Goal: Communication & Community: Answer question/provide support

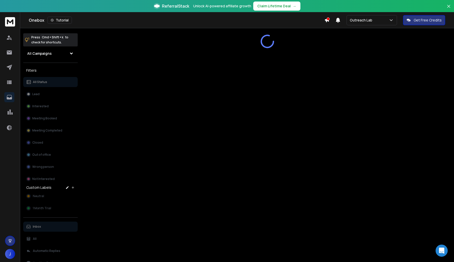
click at [450, 6] on icon "Close banner" at bounding box center [448, 6] width 5 height 5
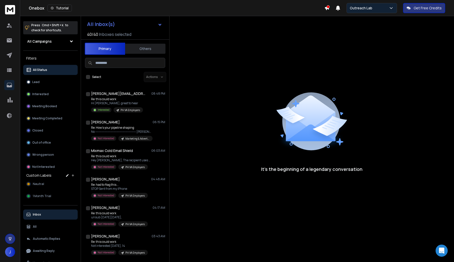
click at [384, 9] on div "Outreach Lab" at bounding box center [372, 8] width 44 height 5
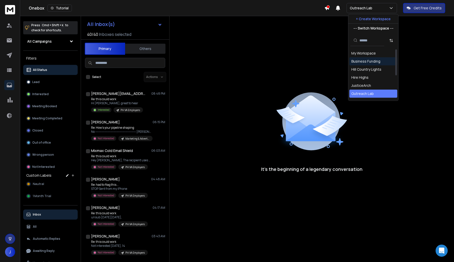
click at [363, 62] on div "Business Funding" at bounding box center [365, 61] width 29 height 5
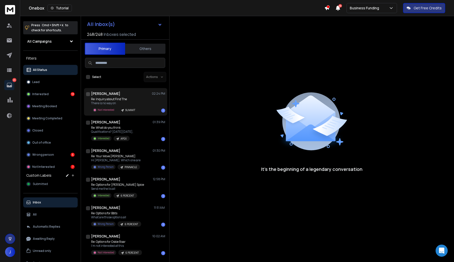
click at [139, 109] on div "Re: Inquiry about Find The There is no way on Not Interested SUMMIT 1" at bounding box center [128, 104] width 74 height 15
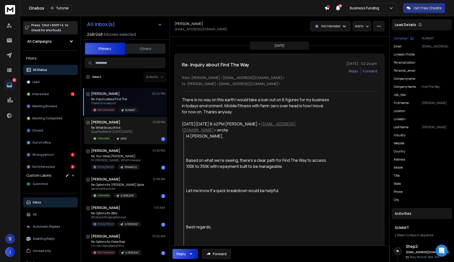
click at [140, 123] on div "[PERSON_NAME] 01:39 PM" at bounding box center [128, 122] width 74 height 5
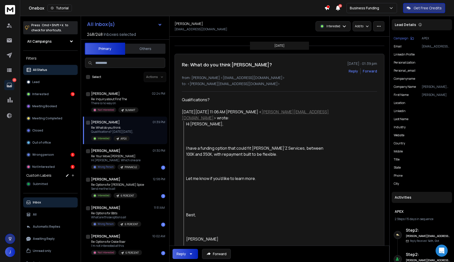
click at [178, 254] on div "Reply" at bounding box center [181, 253] width 9 height 5
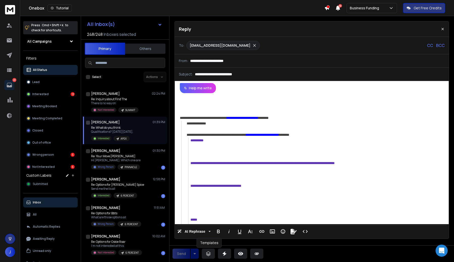
click at [209, 255] on icon at bounding box center [208, 253] width 5 height 5
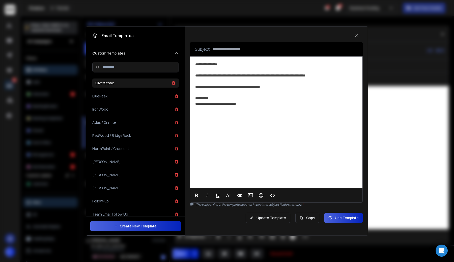
click at [107, 188] on div "[PERSON_NAME]" at bounding box center [135, 187] width 86 height 5
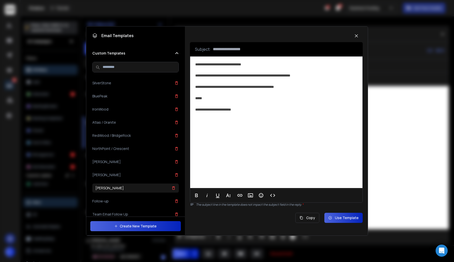
click at [346, 215] on button "Use Template" at bounding box center [343, 218] width 38 height 10
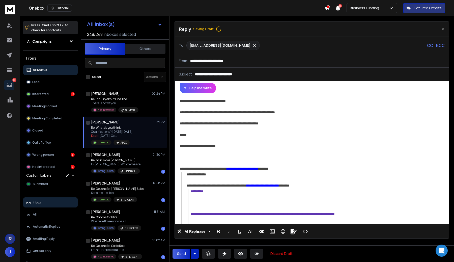
click at [185, 141] on div at bounding box center [312, 140] width 264 height 6
drag, startPoint x: 230, startPoint y: 145, endPoint x: 175, endPoint y: 145, distance: 55.2
click at [175, 145] on div "**********" at bounding box center [312, 158] width 274 height 131
click at [427, 46] on p "CC" at bounding box center [430, 45] width 6 height 6
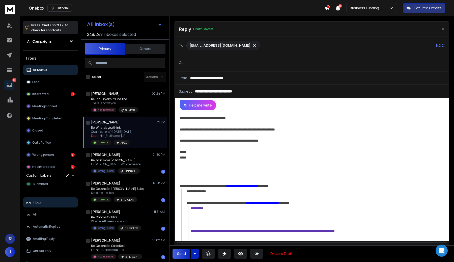
type input "**********"
click at [180, 254] on button "Send" at bounding box center [181, 253] width 18 height 10
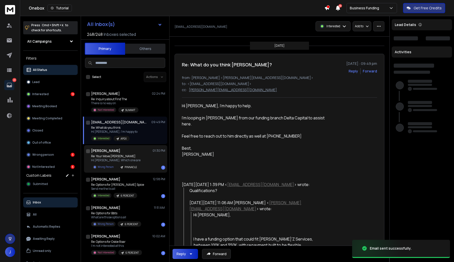
click at [142, 159] on div "Re: Your Move [PERSON_NAME] Hi [PERSON_NAME]. Which one are Wrong Person PINNAC…" at bounding box center [128, 161] width 74 height 15
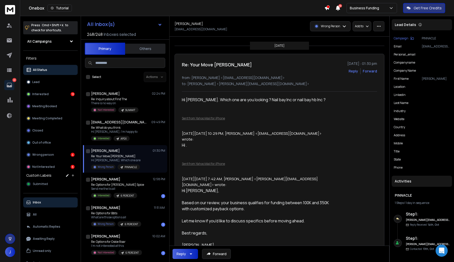
click at [181, 256] on div "Reply" at bounding box center [185, 254] width 17 height 6
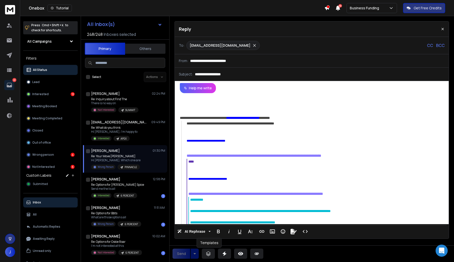
click at [206, 253] on icon at bounding box center [208, 253] width 5 height 5
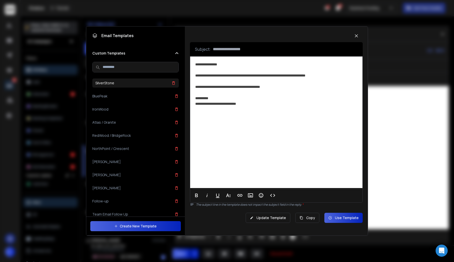
click at [107, 186] on div "[PERSON_NAME]" at bounding box center [135, 187] width 86 height 5
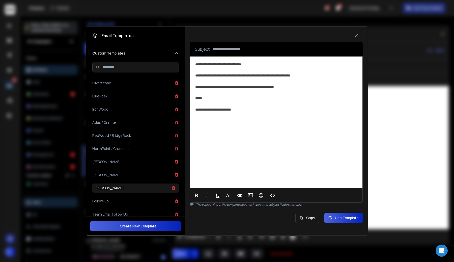
click at [340, 218] on button "Use Template" at bounding box center [343, 218] width 38 height 10
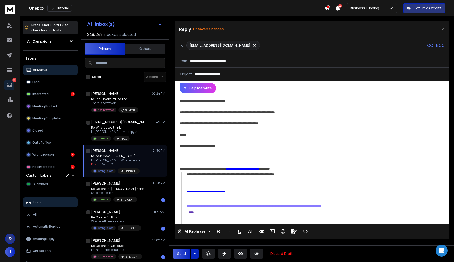
click at [183, 139] on div at bounding box center [312, 140] width 264 height 6
drag, startPoint x: 231, startPoint y: 146, endPoint x: 176, endPoint y: 147, distance: 55.5
click at [176, 147] on div "**********" at bounding box center [312, 158] width 274 height 131
click at [429, 47] on p "CC" at bounding box center [430, 45] width 6 height 6
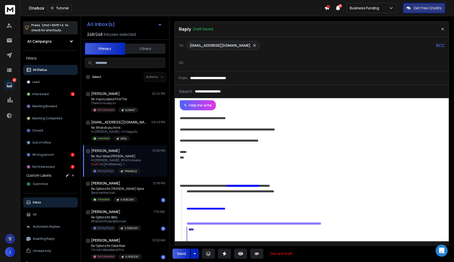
type input "**********"
click at [180, 254] on button "Send" at bounding box center [181, 253] width 18 height 10
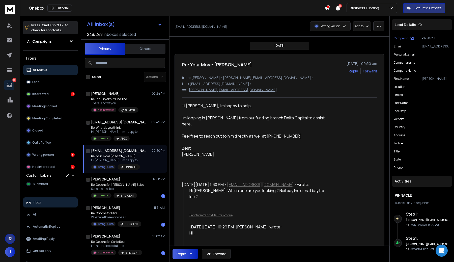
click at [334, 30] on div "Wrong Person" at bounding box center [330, 26] width 40 height 10
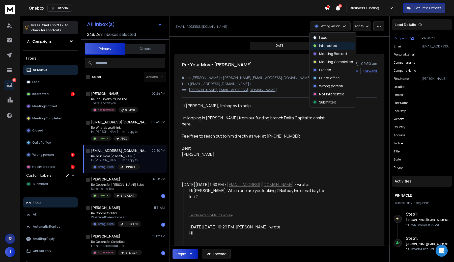
click at [329, 48] on p "Interested" at bounding box center [328, 45] width 18 height 5
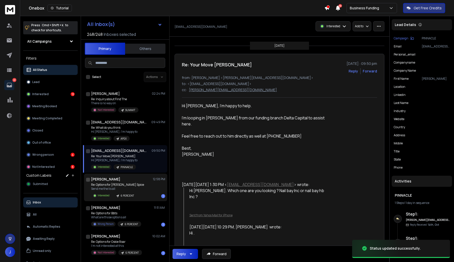
click at [134, 187] on p "Send me the lis all" at bounding box center [117, 189] width 53 height 4
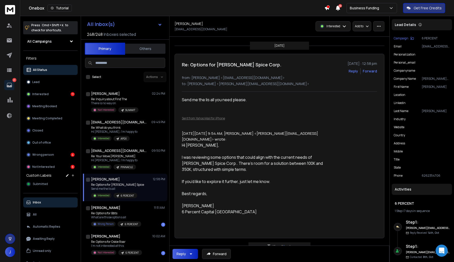
click at [180, 254] on div "Reply" at bounding box center [181, 253] width 9 height 5
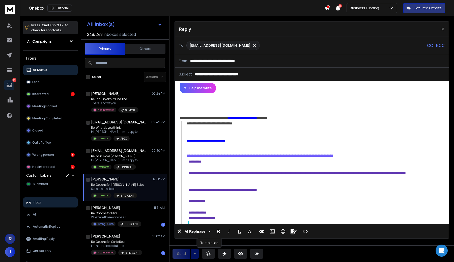
click at [207, 254] on icon at bounding box center [208, 253] width 5 height 5
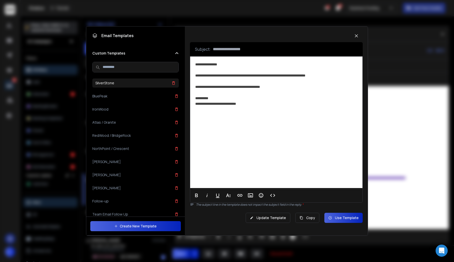
click at [106, 189] on div "[PERSON_NAME]" at bounding box center [135, 187] width 86 height 5
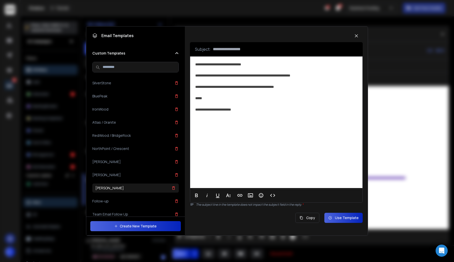
click at [339, 216] on button "Use Template" at bounding box center [343, 218] width 38 height 10
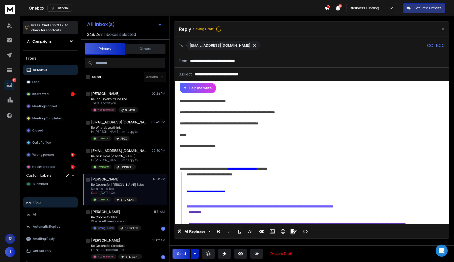
click at [180, 139] on div "**********" at bounding box center [312, 158] width 274 height 131
drag, startPoint x: 230, startPoint y: 148, endPoint x: 179, endPoint y: 148, distance: 51.4
click at [179, 148] on div "**********" at bounding box center [312, 158] width 274 height 131
click at [427, 47] on p "CC" at bounding box center [430, 45] width 6 height 6
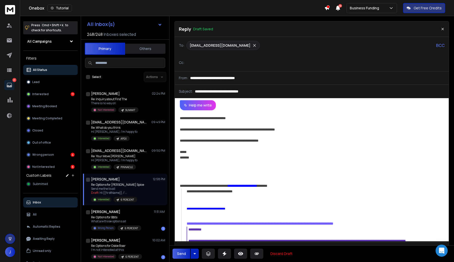
type input "**********"
click at [181, 256] on button "Send" at bounding box center [181, 253] width 18 height 10
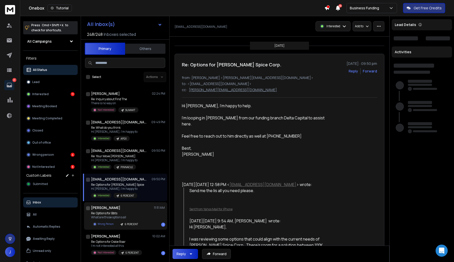
click at [156, 211] on div "[PERSON_NAME] 11:51 AM Re: Options for Bbts What are those options all Wrong Pe…" at bounding box center [128, 215] width 74 height 21
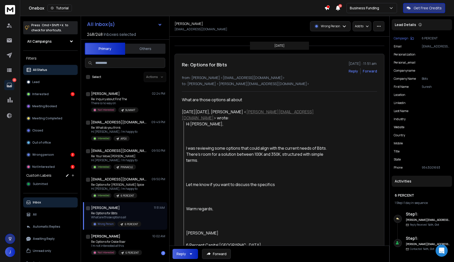
click at [177, 256] on div "Reply" at bounding box center [181, 253] width 9 height 5
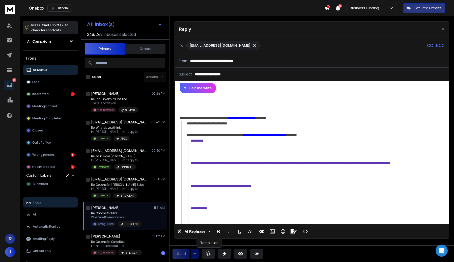
click at [209, 255] on icon at bounding box center [208, 253] width 5 height 5
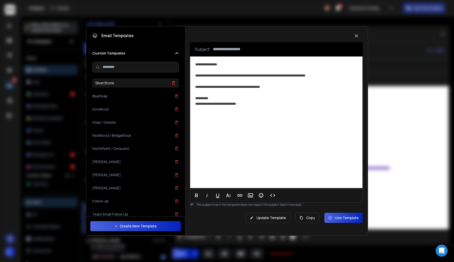
click at [106, 186] on div "[PERSON_NAME]" at bounding box center [135, 187] width 86 height 5
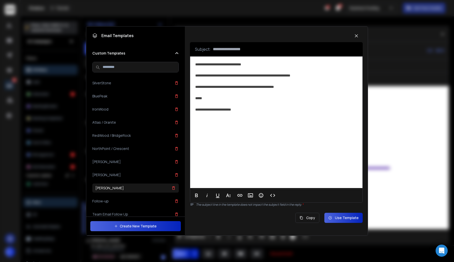
click at [338, 218] on button "Use Template" at bounding box center [343, 218] width 38 height 10
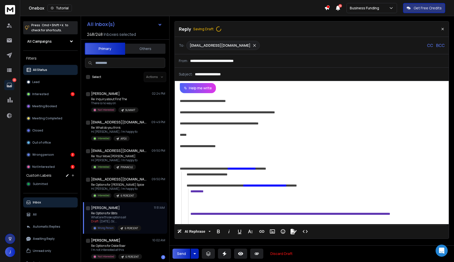
click at [181, 142] on div at bounding box center [312, 140] width 264 height 6
drag, startPoint x: 230, startPoint y: 147, endPoint x: 178, endPoint y: 146, distance: 52.2
click at [178, 146] on div "**********" at bounding box center [312, 158] width 274 height 131
click at [429, 47] on p "CC" at bounding box center [430, 45] width 6 height 6
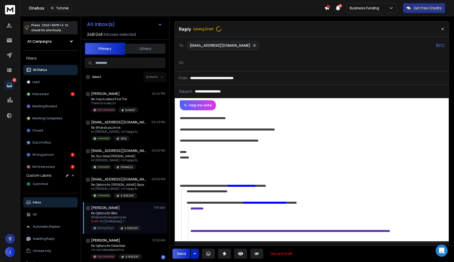
type input "**********"
click at [182, 256] on button "Send" at bounding box center [181, 253] width 18 height 10
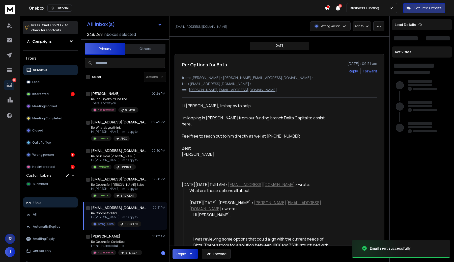
click at [326, 28] on div "Wrong Person" at bounding box center [330, 26] width 40 height 10
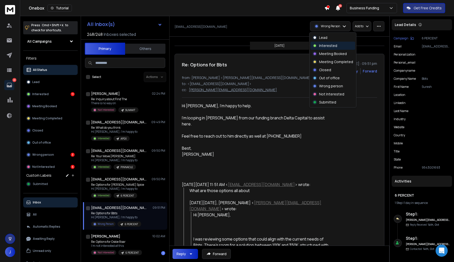
click at [328, 48] on p "Interested" at bounding box center [328, 45] width 18 height 5
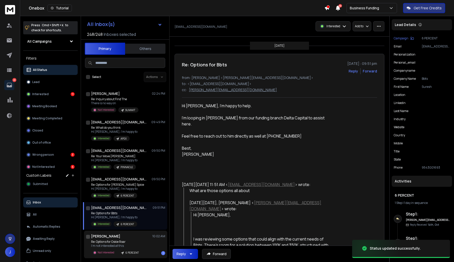
click at [130, 248] on div "Re: Options for [PERSON_NAME] Roar I'm not interested at this Not Interested 6 …" at bounding box center [116, 247] width 51 height 15
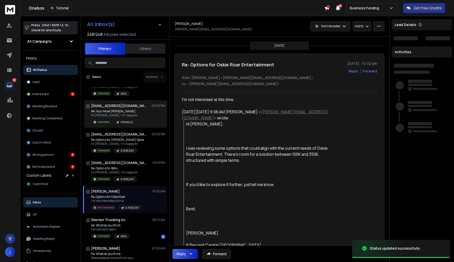
scroll to position [48, 0]
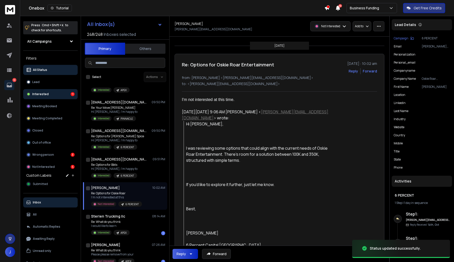
click at [53, 93] on button "Interested 11" at bounding box center [50, 94] width 54 height 10
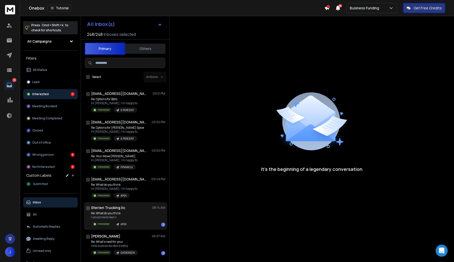
click at [115, 214] on p "Re: What do you think" at bounding box center [110, 213] width 39 height 4
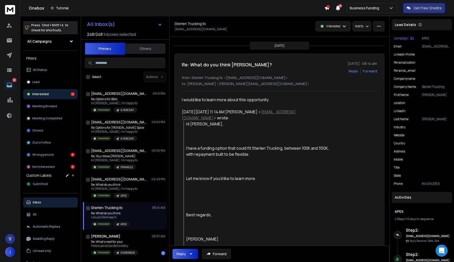
click at [182, 252] on div "Reply" at bounding box center [181, 253] width 9 height 5
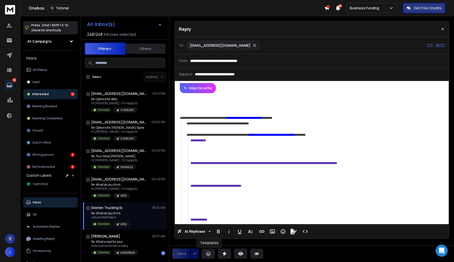
click at [213, 253] on button at bounding box center [208, 253] width 13 height 10
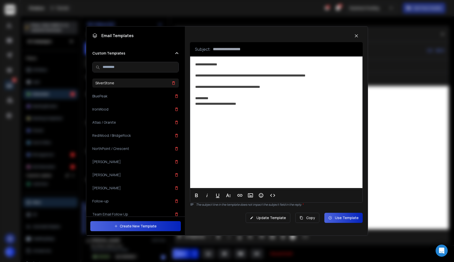
click at [109, 190] on div "[PERSON_NAME]" at bounding box center [135, 187] width 86 height 9
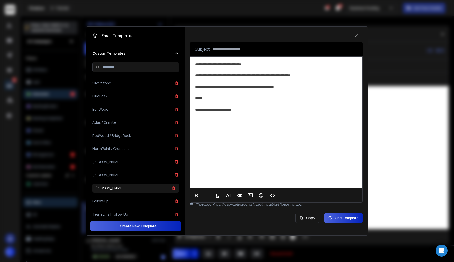
click at [341, 221] on button "Use Template" at bounding box center [343, 218] width 38 height 10
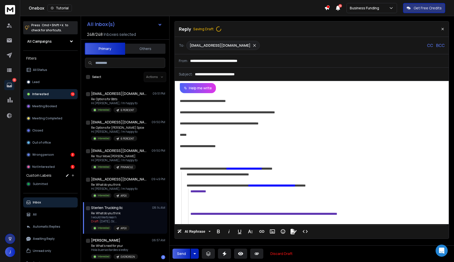
click at [185, 142] on div at bounding box center [312, 140] width 264 height 6
drag, startPoint x: 230, startPoint y: 145, endPoint x: 172, endPoint y: 149, distance: 58.1
click at [172, 149] on div "**********" at bounding box center [311, 158] width 284 height 285
click at [427, 47] on p "CC" at bounding box center [430, 45] width 6 height 6
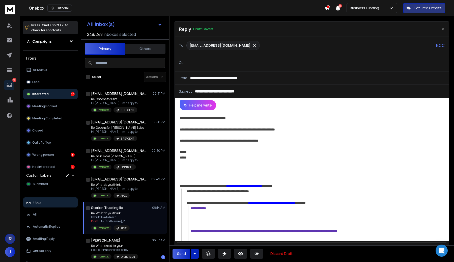
type input "**********"
click at [175, 254] on button "Send" at bounding box center [181, 253] width 18 height 10
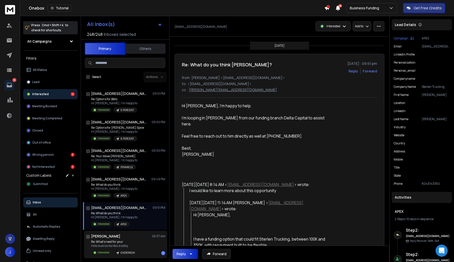
click at [137, 244] on p "Hola buenas tardes si estoy" at bounding box center [114, 246] width 47 height 4
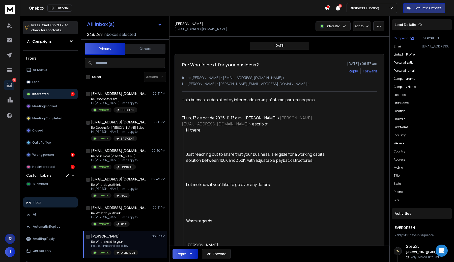
click at [176, 255] on button "Reply" at bounding box center [184, 254] width 25 height 10
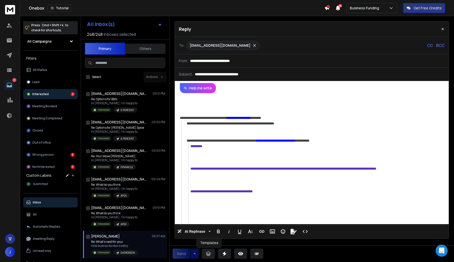
click at [211, 255] on button at bounding box center [208, 253] width 13 height 10
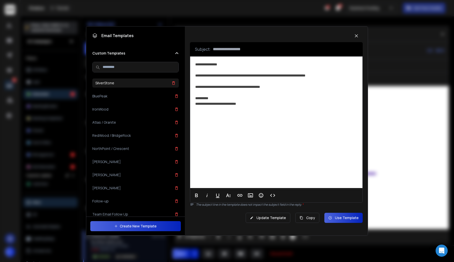
click at [105, 194] on div "SilverStone BluePeak IronWood Atlas / Granite RedWood / BridgeRock NorthPoint /…" at bounding box center [135, 266] width 86 height 376
click at [109, 188] on div "[PERSON_NAME]" at bounding box center [135, 187] width 86 height 5
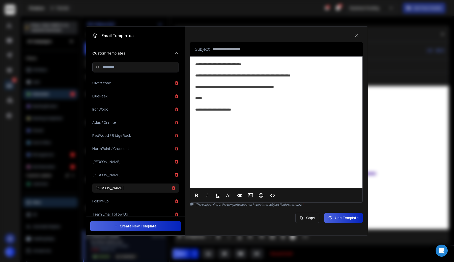
click at [340, 217] on button "Use Template" at bounding box center [343, 218] width 38 height 10
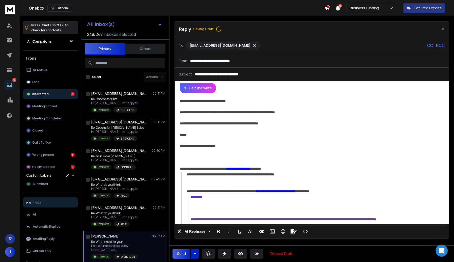
click at [179, 139] on div "**********" at bounding box center [312, 158] width 274 height 131
drag, startPoint x: 229, startPoint y: 146, endPoint x: 174, endPoint y: 149, distance: 54.5
click at [174, 149] on div "**********" at bounding box center [311, 158] width 284 height 285
click at [429, 47] on p "CC" at bounding box center [430, 45] width 6 height 6
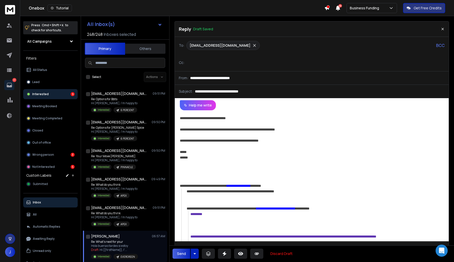
type input "**********"
click at [182, 256] on button "Send" at bounding box center [181, 253] width 18 height 10
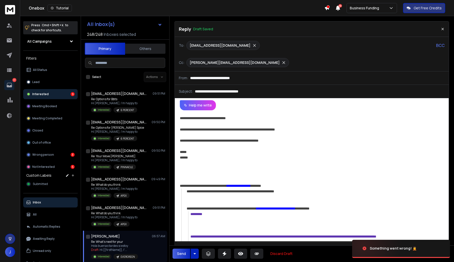
click at [182, 256] on button "Send" at bounding box center [181, 253] width 18 height 10
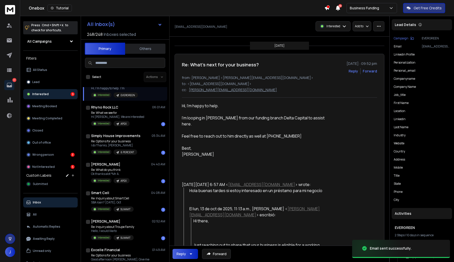
scroll to position [160, 0]
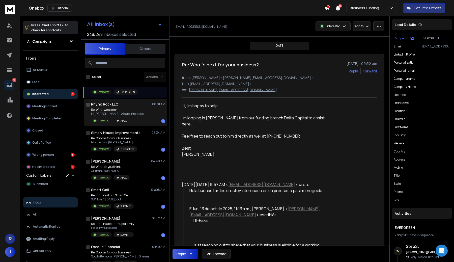
click at [138, 119] on div "Re: What we see for Hi [PERSON_NAME], We are interested Interested APEX 1" at bounding box center [128, 115] width 74 height 15
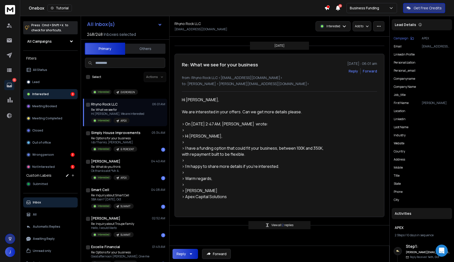
click at [180, 256] on div "Reply" at bounding box center [181, 253] width 9 height 5
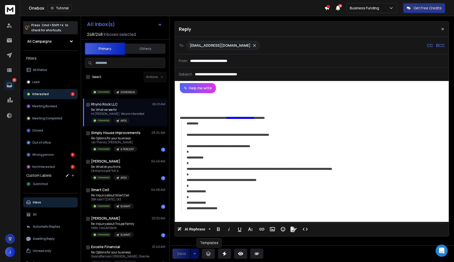
click at [211, 256] on button at bounding box center [208, 253] width 13 height 10
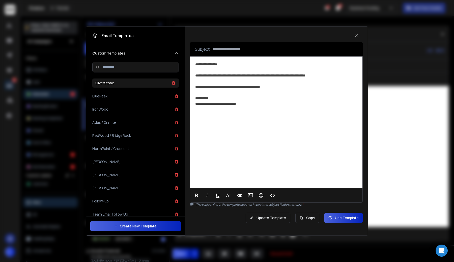
click at [101, 190] on h3 "[PERSON_NAME]" at bounding box center [106, 187] width 28 height 5
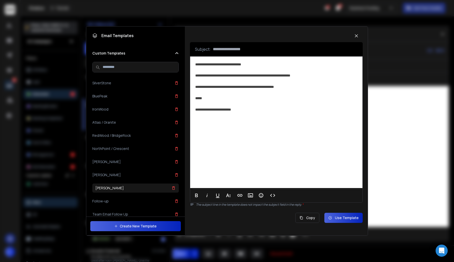
click at [356, 223] on button "Use Template" at bounding box center [343, 218] width 38 height 10
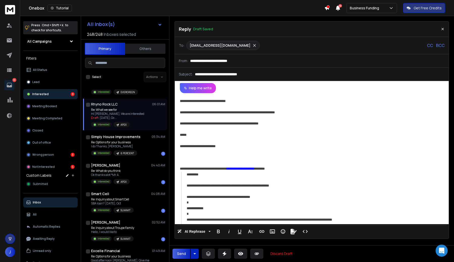
click at [184, 142] on div at bounding box center [312, 140] width 264 height 6
drag, startPoint x: 229, startPoint y: 146, endPoint x: 173, endPoint y: 146, distance: 56.0
click at [173, 146] on div "**********" at bounding box center [311, 158] width 284 height 285
click at [429, 45] on p "CC" at bounding box center [430, 45] width 6 height 6
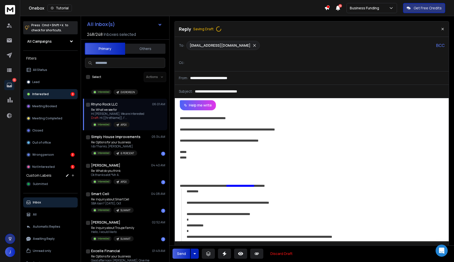
type input "**********"
click at [182, 254] on button "Send" at bounding box center [181, 253] width 18 height 10
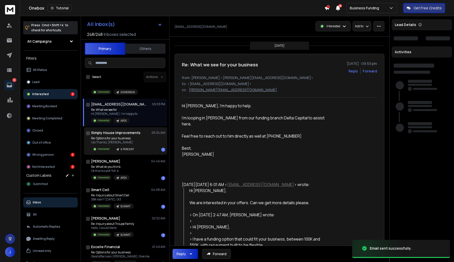
click at [137, 141] on div "Re: Options for your business I do Thanks, [PERSON_NAME] Interested 6 PERCENT 1" at bounding box center [128, 143] width 74 height 15
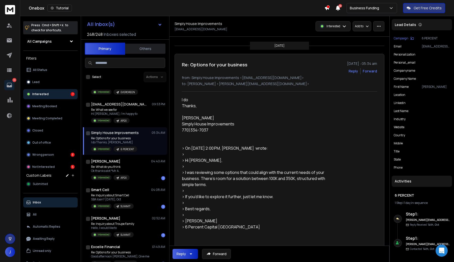
click at [177, 254] on div "Reply" at bounding box center [181, 253] width 9 height 5
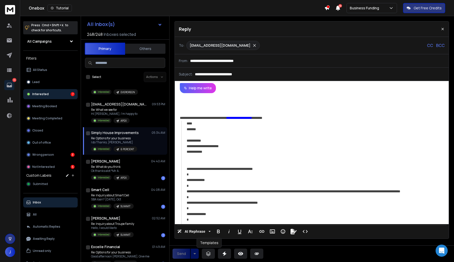
click at [210, 257] on button at bounding box center [208, 253] width 13 height 10
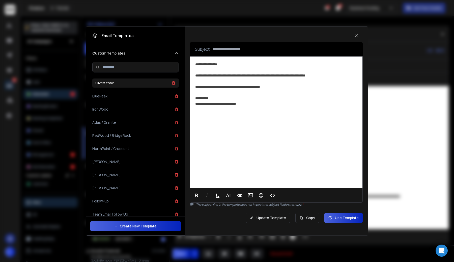
click at [104, 189] on h3 "[PERSON_NAME]" at bounding box center [106, 187] width 28 height 5
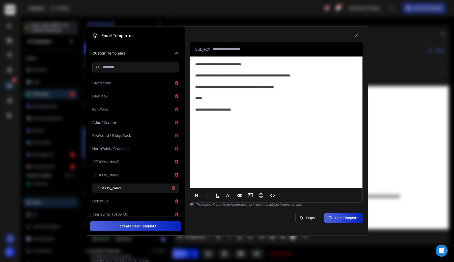
click at [344, 220] on button "Use Template" at bounding box center [343, 218] width 38 height 10
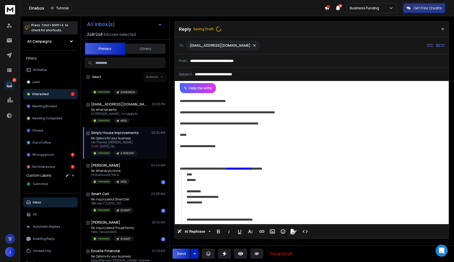
click at [183, 140] on div at bounding box center [312, 140] width 264 height 6
drag, startPoint x: 229, startPoint y: 147, endPoint x: 178, endPoint y: 146, distance: 51.2
click at [178, 146] on div "**********" at bounding box center [312, 158] width 274 height 131
click at [429, 44] on p "CC" at bounding box center [430, 45] width 6 height 6
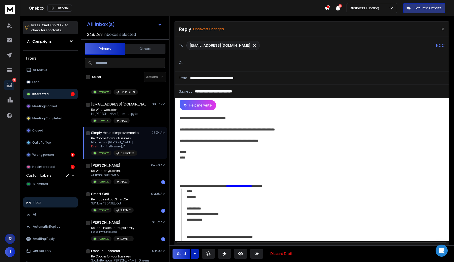
type input "**********"
click at [182, 254] on button "Send" at bounding box center [181, 253] width 18 height 10
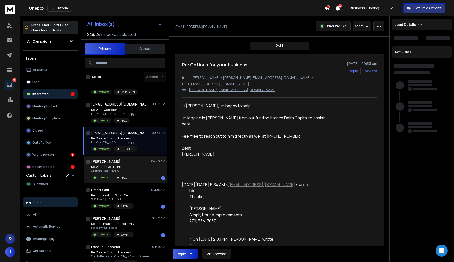
click at [144, 171] on div "Re: What do you think Ok thanks alot *Mr A. Interested APEX 1" at bounding box center [128, 172] width 74 height 15
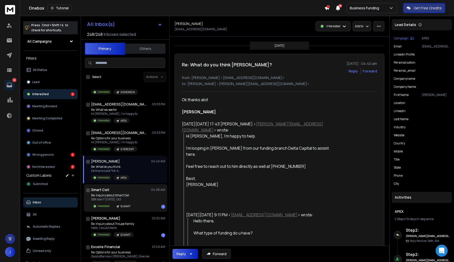
click at [127, 200] on p "SBA loan? [DATE], Oct" at bounding box center [112, 199] width 43 height 4
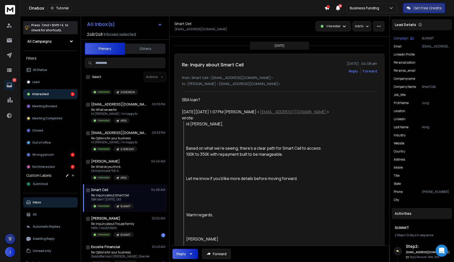
click at [180, 253] on div "Reply" at bounding box center [181, 253] width 9 height 5
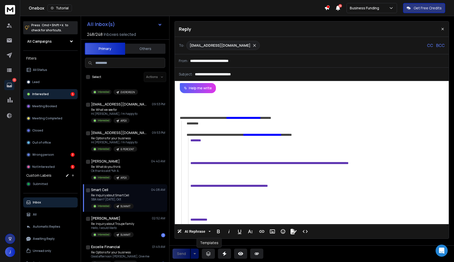
click at [209, 252] on icon at bounding box center [208, 253] width 5 height 5
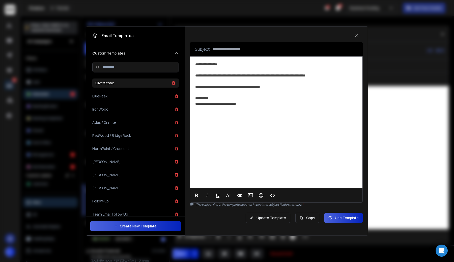
click at [103, 191] on div "[PERSON_NAME]" at bounding box center [135, 187] width 86 height 9
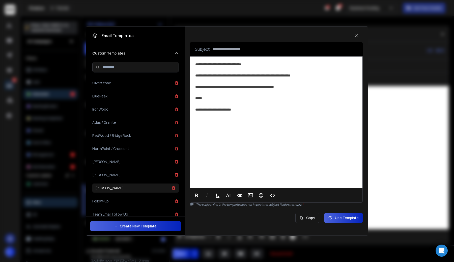
click at [334, 220] on button "Use Template" at bounding box center [343, 218] width 38 height 10
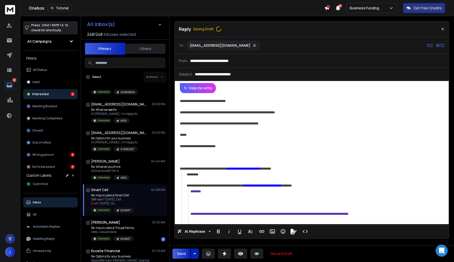
click at [182, 141] on div at bounding box center [312, 140] width 264 height 6
drag, startPoint x: 230, startPoint y: 145, endPoint x: 178, endPoint y: 145, distance: 52.4
click at [178, 145] on div "**********" at bounding box center [312, 158] width 274 height 131
click at [428, 45] on p "CC" at bounding box center [430, 45] width 6 height 6
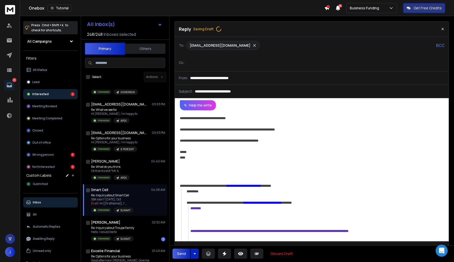
type input "**********"
click at [182, 256] on button "Send" at bounding box center [181, 253] width 18 height 10
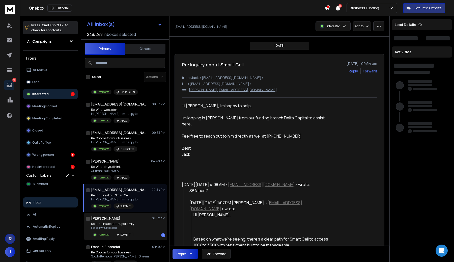
click at [149, 225] on div "Re: Inquiry about Troupe Family Hello, I would like to Interested SUMMIT 1" at bounding box center [128, 229] width 74 height 15
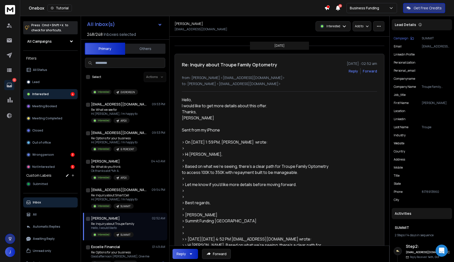
click at [178, 256] on div "Reply" at bounding box center [181, 253] width 9 height 5
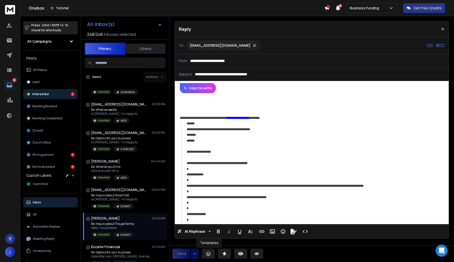
click at [210, 257] on button at bounding box center [208, 253] width 13 height 10
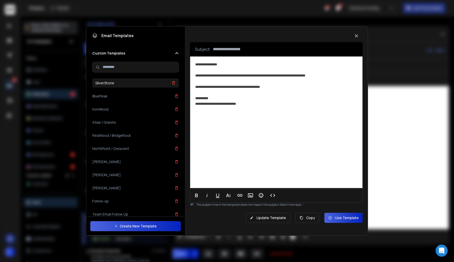
click at [104, 191] on div "[PERSON_NAME]" at bounding box center [135, 187] width 86 height 9
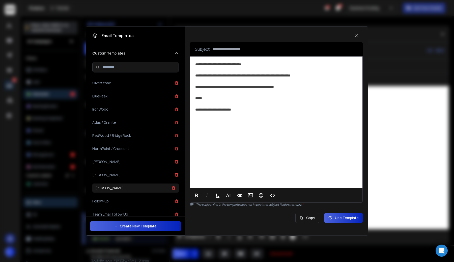
click at [332, 217] on icon at bounding box center [330, 218] width 4 height 4
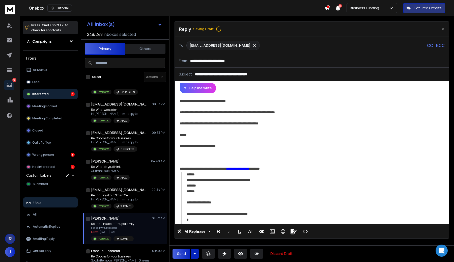
click at [182, 140] on div at bounding box center [312, 140] width 264 height 6
drag, startPoint x: 231, startPoint y: 147, endPoint x: 179, endPoint y: 145, distance: 51.7
click at [179, 145] on div "**********" at bounding box center [312, 158] width 274 height 131
click at [427, 44] on p "CC" at bounding box center [430, 45] width 6 height 6
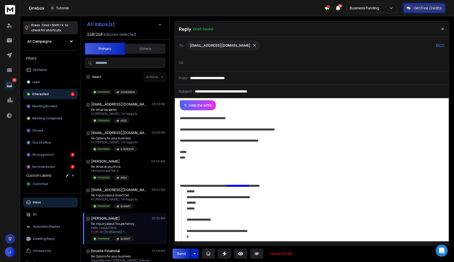
type input "**********"
click at [183, 254] on button "Send" at bounding box center [181, 253] width 18 height 10
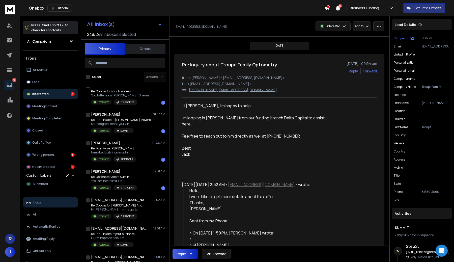
scroll to position [321, 0]
click at [149, 102] on div "Re: Options for your business Good afternoon [PERSON_NAME], Give me Interested …" at bounding box center [128, 96] width 74 height 15
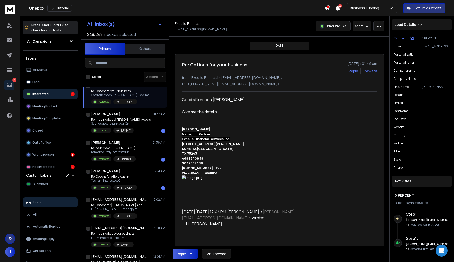
click at [178, 253] on div "Reply" at bounding box center [181, 253] width 9 height 5
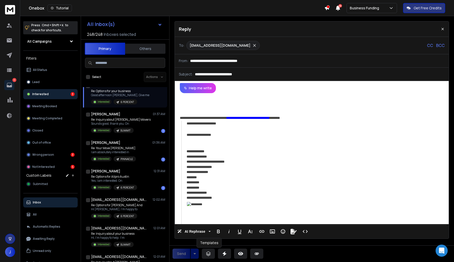
click at [207, 254] on icon at bounding box center [208, 253] width 5 height 5
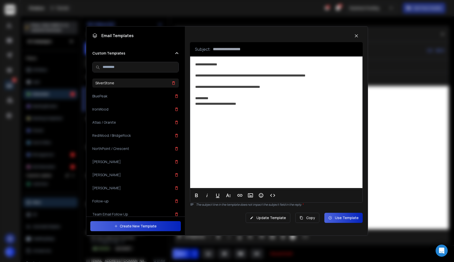
click at [103, 189] on h3 "[PERSON_NAME]" at bounding box center [106, 187] width 28 height 5
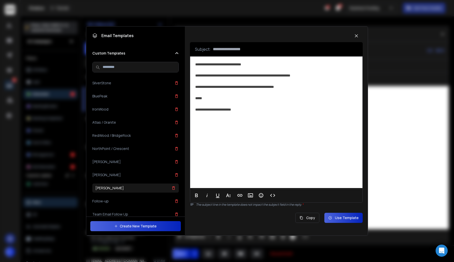
click at [349, 219] on button "Use Template" at bounding box center [343, 218] width 38 height 10
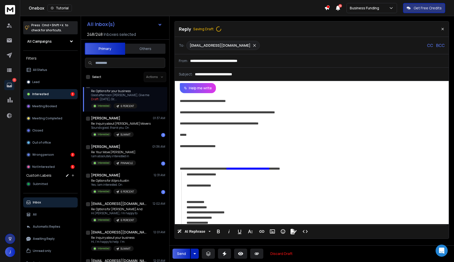
click at [184, 141] on div at bounding box center [312, 140] width 264 height 6
drag, startPoint x: 231, startPoint y: 147, endPoint x: 178, endPoint y: 149, distance: 53.2
click at [178, 149] on div "**********" at bounding box center [312, 158] width 274 height 131
click at [429, 46] on p "CC" at bounding box center [430, 45] width 6 height 6
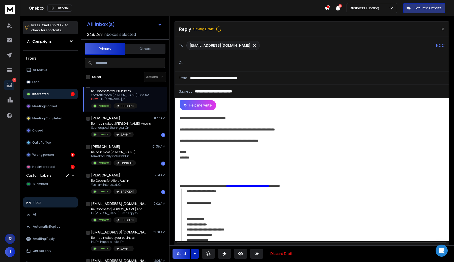
type input "**********"
click at [181, 255] on button "Send" at bounding box center [181, 253] width 18 height 10
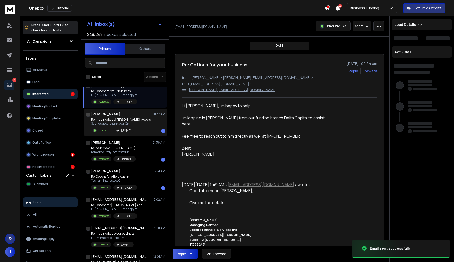
click at [135, 127] on div "Re: Inquiry about [PERSON_NAME] Movers Sounds good, thank you. On Interested SU…" at bounding box center [121, 125] width 60 height 15
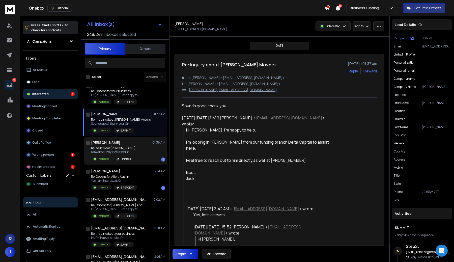
click at [143, 148] on div "Re: Your Move [PERSON_NAME] I am absolutely interested in Interested PINNACLE 1" at bounding box center [128, 153] width 74 height 15
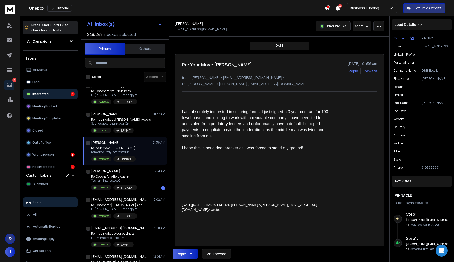
click at [179, 255] on div "Reply" at bounding box center [181, 253] width 9 height 5
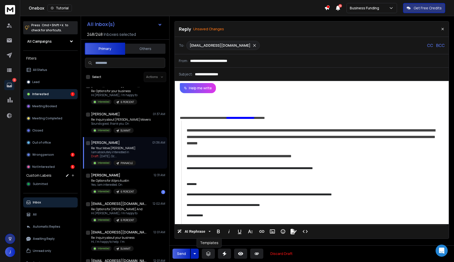
click at [210, 254] on icon at bounding box center [208, 253] width 5 height 5
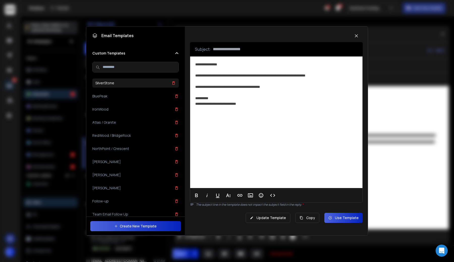
click at [119, 189] on div "[PERSON_NAME]" at bounding box center [135, 187] width 86 height 5
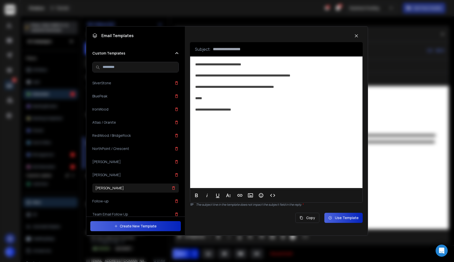
click at [336, 220] on button "Use Template" at bounding box center [343, 218] width 38 height 10
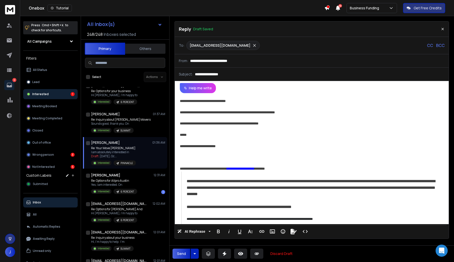
click at [181, 142] on div at bounding box center [312, 140] width 264 height 6
drag, startPoint x: 230, startPoint y: 147, endPoint x: 180, endPoint y: 147, distance: 50.2
click at [180, 147] on div "**********" at bounding box center [311, 146] width 262 height 6
click at [427, 47] on p "CC" at bounding box center [430, 45] width 6 height 6
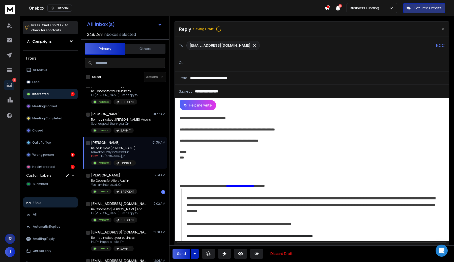
type input "**********"
click at [180, 257] on button "Send" at bounding box center [181, 253] width 18 height 10
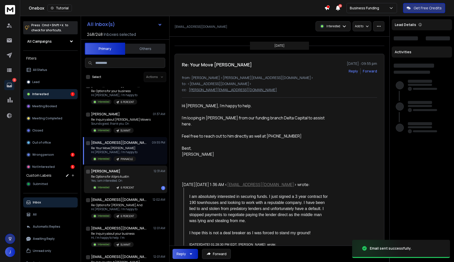
click at [140, 186] on div "Re: Options for Allpro Austin Yes, I am interested. On Interested 6 PERCENT 1" at bounding box center [128, 181] width 74 height 15
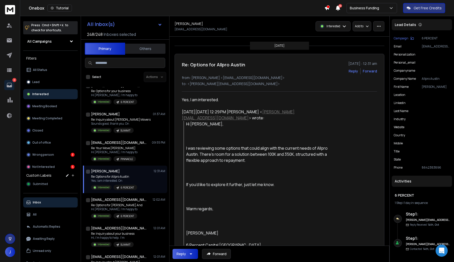
click at [178, 251] on div "Reply" at bounding box center [181, 253] width 9 height 5
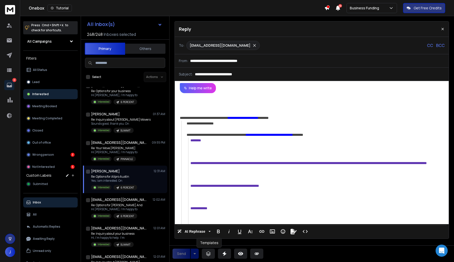
click at [208, 253] on icon at bounding box center [208, 253] width 5 height 5
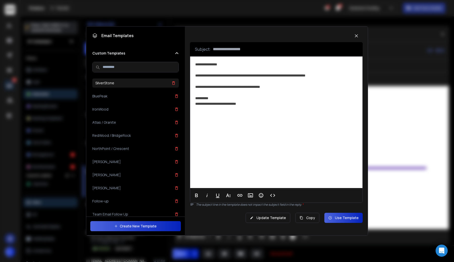
click at [107, 186] on div "[PERSON_NAME]" at bounding box center [135, 187] width 86 height 5
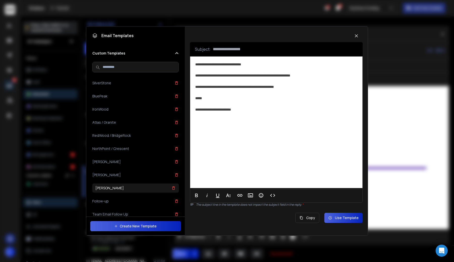
click at [332, 215] on button "Use Template" at bounding box center [343, 218] width 38 height 10
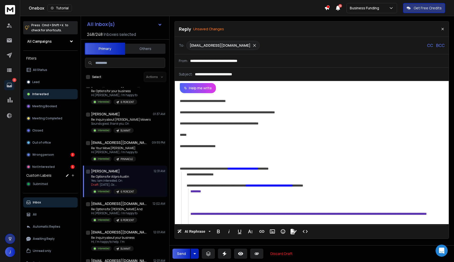
click at [182, 141] on div at bounding box center [312, 140] width 264 height 6
drag, startPoint x: 229, startPoint y: 147, endPoint x: 178, endPoint y: 147, distance: 51.7
click at [178, 147] on div "**********" at bounding box center [312, 158] width 274 height 131
click at [427, 45] on p "CC" at bounding box center [430, 45] width 6 height 6
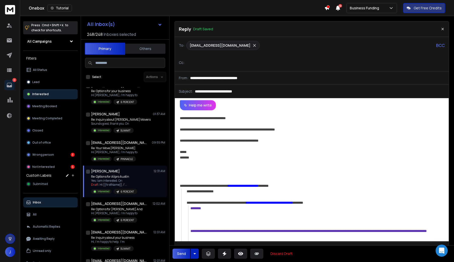
type input "**********"
click at [180, 257] on button "Send" at bounding box center [181, 253] width 18 height 10
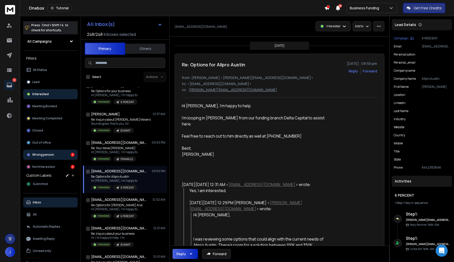
click at [59, 153] on button "Wrong person 3" at bounding box center [50, 155] width 54 height 10
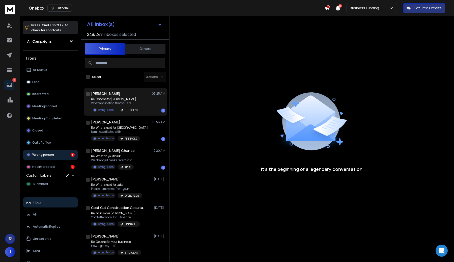
click at [135, 108] on p "6 PERCENT" at bounding box center [132, 110] width 14 height 4
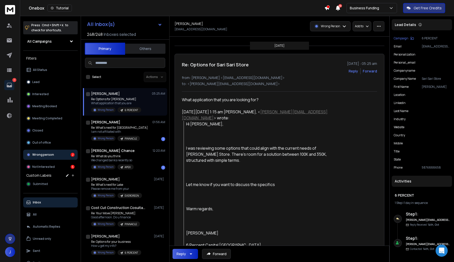
click at [179, 254] on div "Reply" at bounding box center [181, 253] width 9 height 5
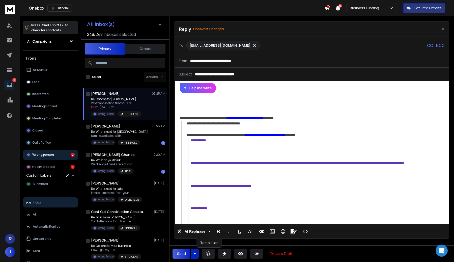
click at [211, 253] on button at bounding box center [208, 253] width 13 height 10
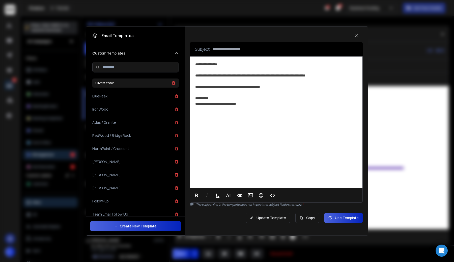
click at [108, 187] on div "[PERSON_NAME]" at bounding box center [135, 187] width 86 height 5
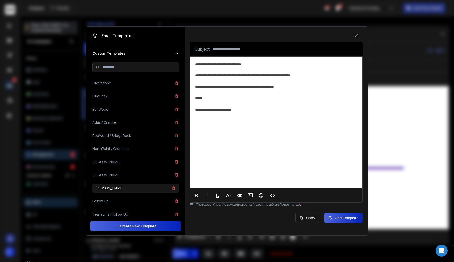
click at [344, 217] on button "Use Template" at bounding box center [343, 218] width 38 height 10
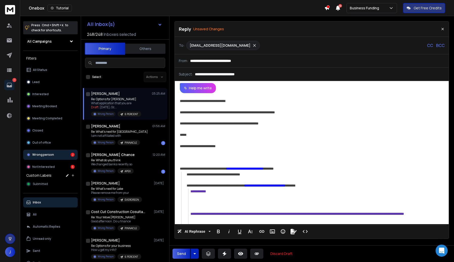
click at [183, 141] on div at bounding box center [312, 140] width 264 height 6
drag, startPoint x: 231, startPoint y: 147, endPoint x: 176, endPoint y: 147, distance: 54.7
click at [176, 147] on div "**********" at bounding box center [312, 158] width 274 height 131
click at [430, 45] on p "CC" at bounding box center [430, 45] width 6 height 6
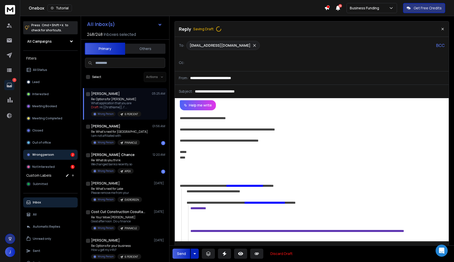
type input "**********"
click at [180, 254] on button "Send" at bounding box center [181, 253] width 18 height 10
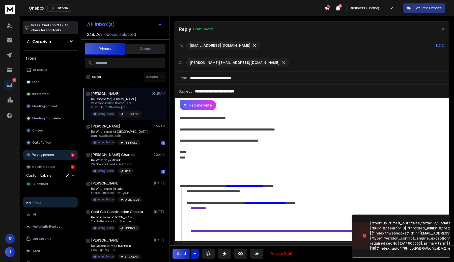
click at [180, 254] on button "Send" at bounding box center [181, 253] width 18 height 10
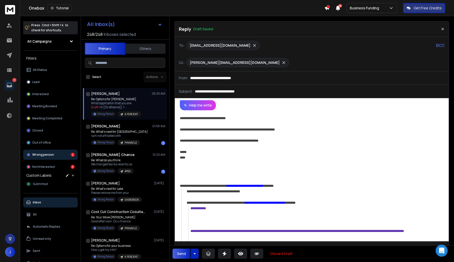
click at [180, 254] on button "Send" at bounding box center [181, 253] width 18 height 10
click at [278, 252] on button "Discard Draft" at bounding box center [281, 253] width 30 height 10
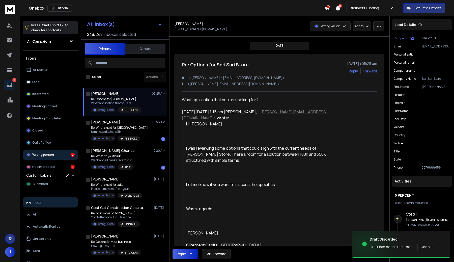
click at [176, 253] on button "Reply" at bounding box center [184, 254] width 25 height 10
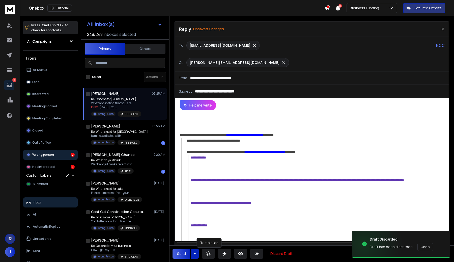
click at [210, 255] on icon at bounding box center [208, 253] width 5 height 5
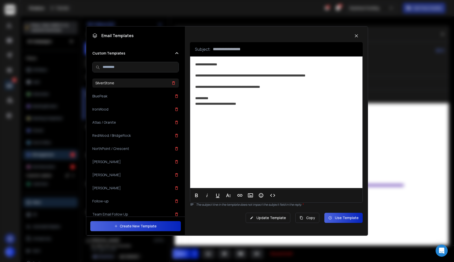
click at [106, 190] on div "[PERSON_NAME]" at bounding box center [135, 187] width 86 height 9
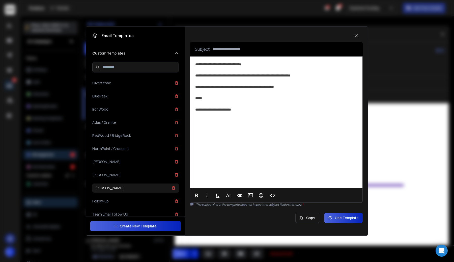
click at [349, 217] on button "Use Template" at bounding box center [343, 218] width 38 height 10
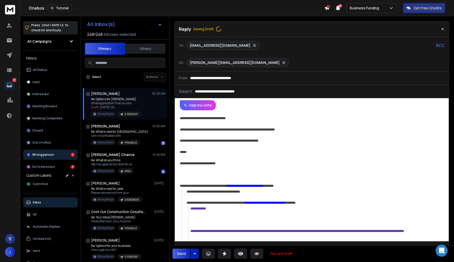
click at [187, 160] on div "**********" at bounding box center [312, 175] width 274 height 131
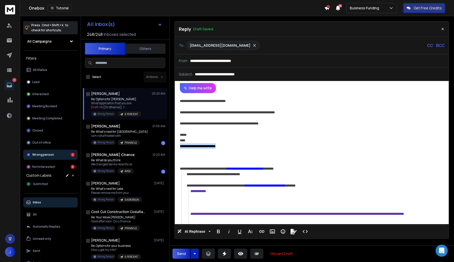
drag, startPoint x: 231, startPoint y: 147, endPoint x: 180, endPoint y: 146, distance: 51.2
click at [180, 146] on div "**********" at bounding box center [311, 146] width 262 height 6
click at [429, 47] on p "CC" at bounding box center [430, 45] width 6 height 6
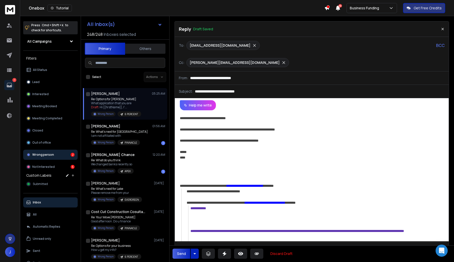
click at [183, 254] on button "Send" at bounding box center [181, 253] width 18 height 10
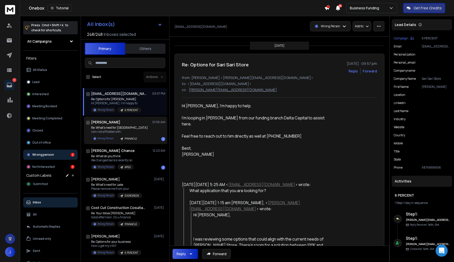
click at [140, 133] on div "Re: What’s next for Lakeview I am not affiliated with Wrong Person PINNACLE 1" at bounding box center [128, 133] width 74 height 15
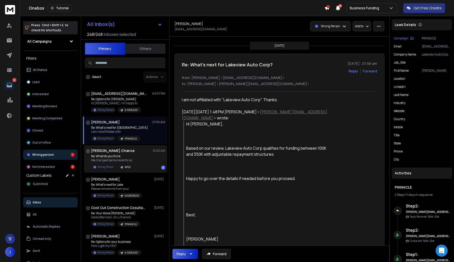
click at [148, 159] on div "Re: What do you think We changed banks recently so Wrong Person APEX 1" at bounding box center [128, 161] width 74 height 15
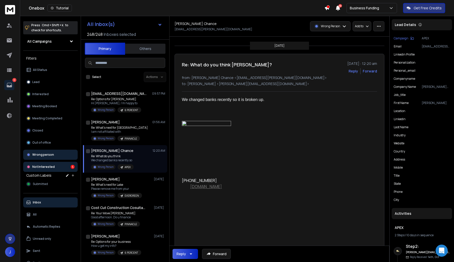
click at [54, 165] on button "Not Interested 5" at bounding box center [50, 167] width 54 height 10
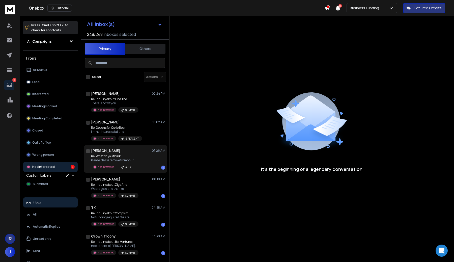
click at [105, 159] on p "Please please remove from your" at bounding box center [112, 160] width 43 height 4
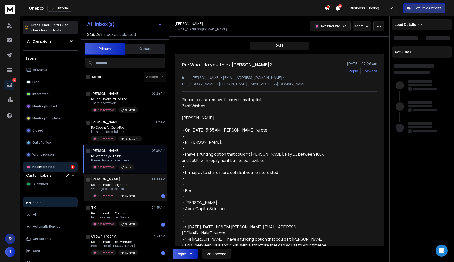
click at [144, 186] on div "Re: Inquiry about Zigo And We are good and thanks Not Interested SUMMIT 1" at bounding box center [128, 190] width 74 height 15
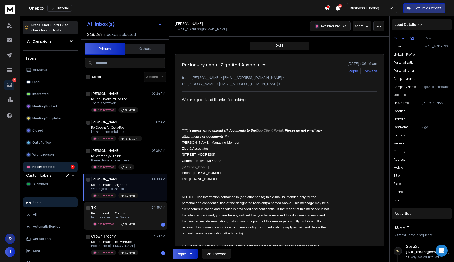
click at [151, 217] on div "Re: Inquiry about Compsim No funding required. We are Not Interested SUMMIT 1" at bounding box center [128, 218] width 74 height 15
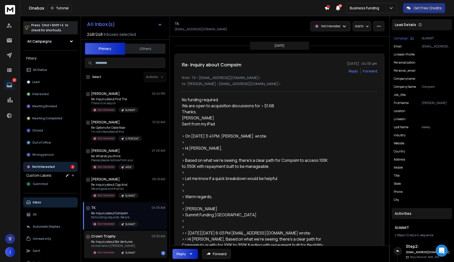
click at [144, 239] on div "Crown Trophy 03:30 AM Re: Inquiry about Bsr Ventures no one here is [PERSON_NAM…" at bounding box center [128, 243] width 74 height 21
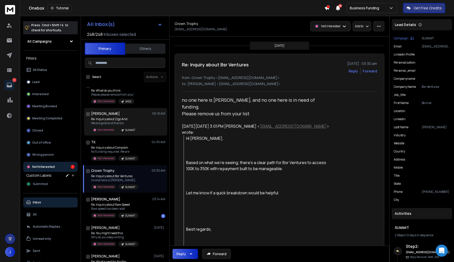
scroll to position [91, 0]
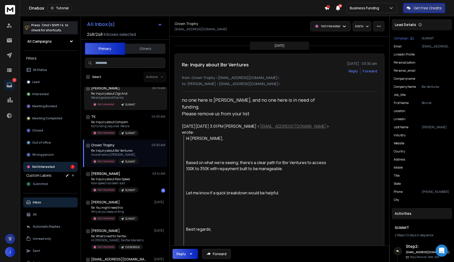
click at [143, 184] on div "Re: Inquiry about Raw Speed Raw speed has been sold Not Interested SUMMIT 1" at bounding box center [128, 184] width 74 height 15
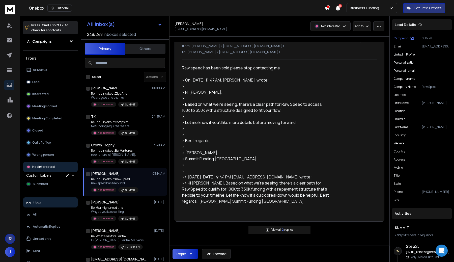
scroll to position [0, 0]
